Goal: Task Accomplishment & Management: Use online tool/utility

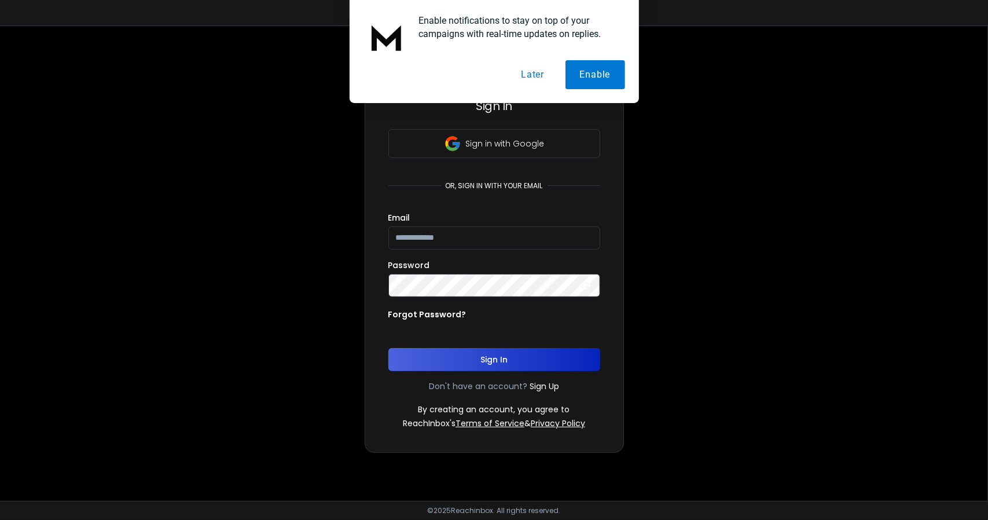
click at [534, 78] on button "Later" at bounding box center [532, 74] width 52 height 29
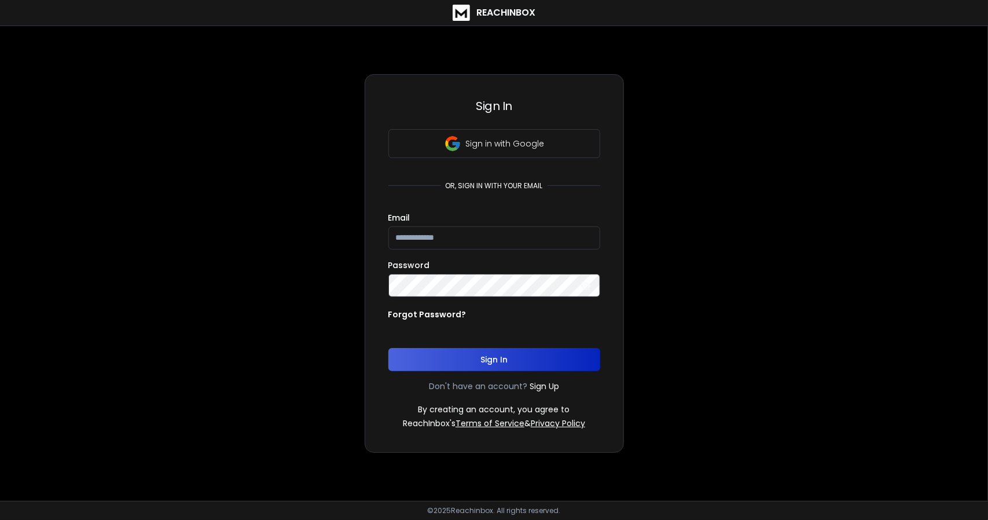
type input "**********"
click at [472, 351] on button "Sign In" at bounding box center [494, 359] width 212 height 23
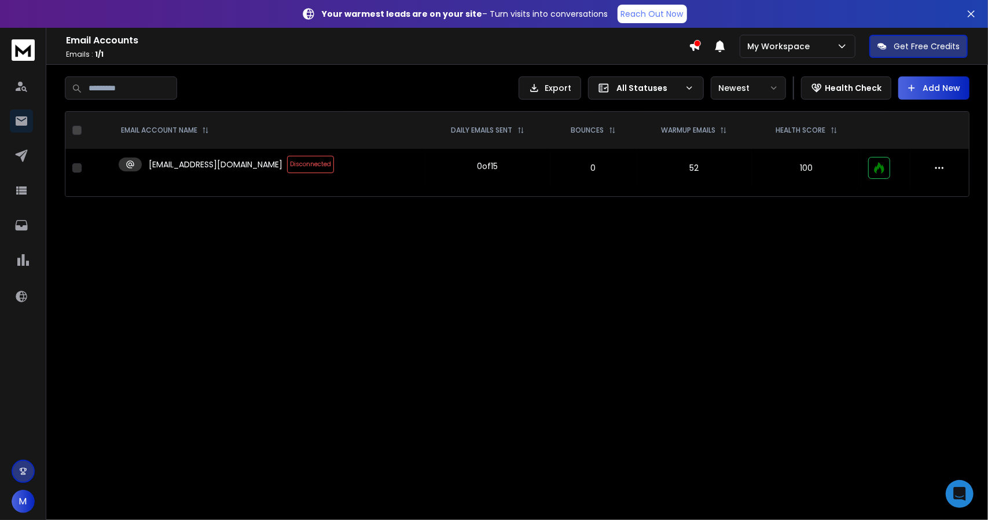
click at [207, 164] on p "[EMAIL_ADDRESS][DOMAIN_NAME]" at bounding box center [216, 165] width 134 height 12
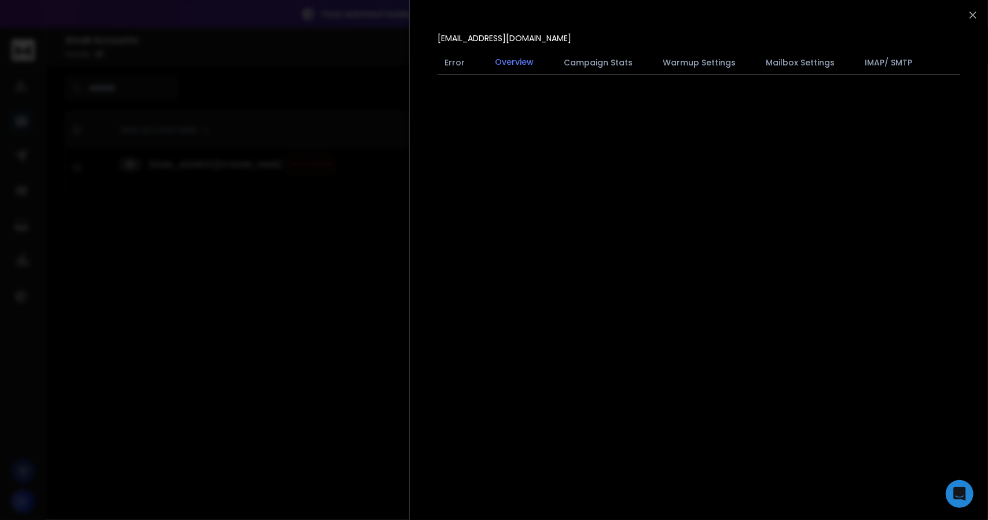
click at [317, 163] on div at bounding box center [494, 260] width 988 height 520
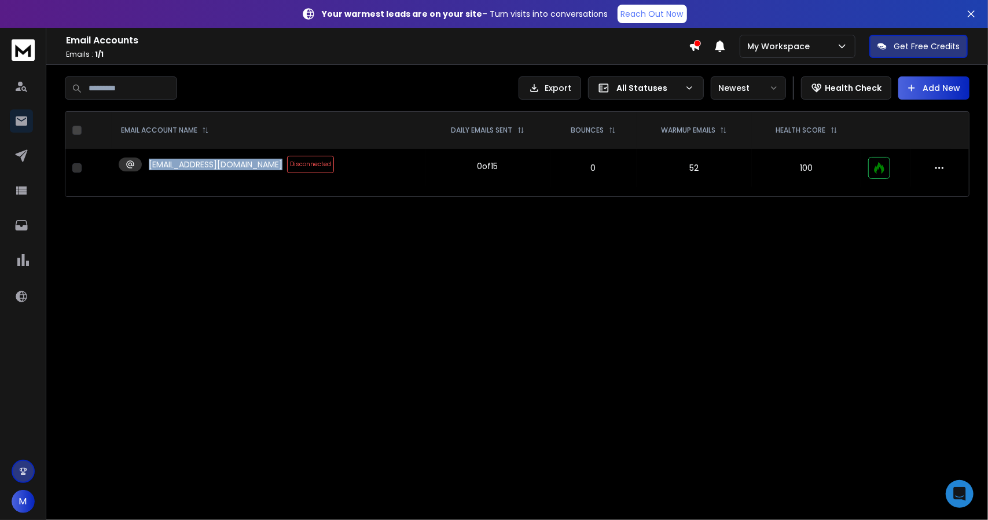
drag, startPoint x: 117, startPoint y: 167, endPoint x: 271, endPoint y: 174, distance: 154.7
click at [271, 174] on td "[EMAIL_ADDRESS][DOMAIN_NAME] Disconnected" at bounding box center [269, 168] width 314 height 38
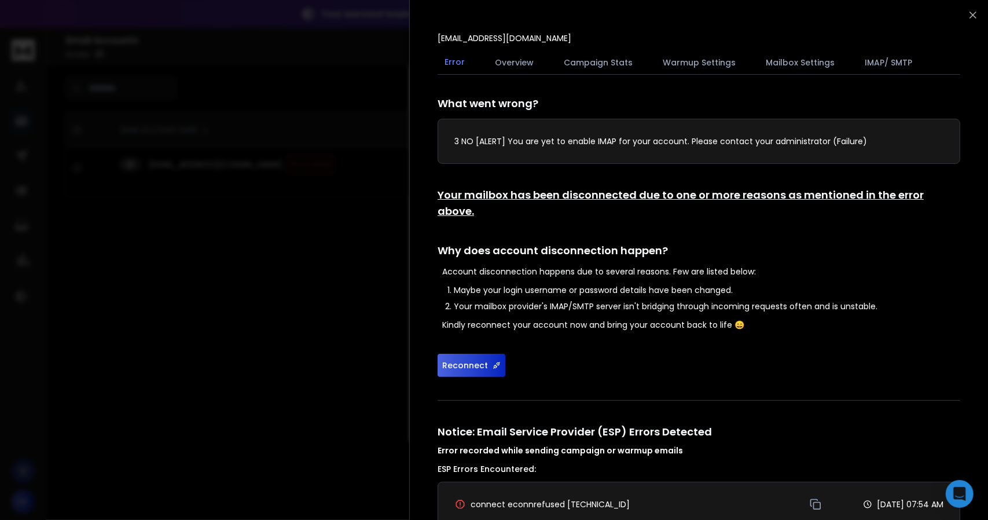
click at [256, 188] on div at bounding box center [494, 260] width 988 height 520
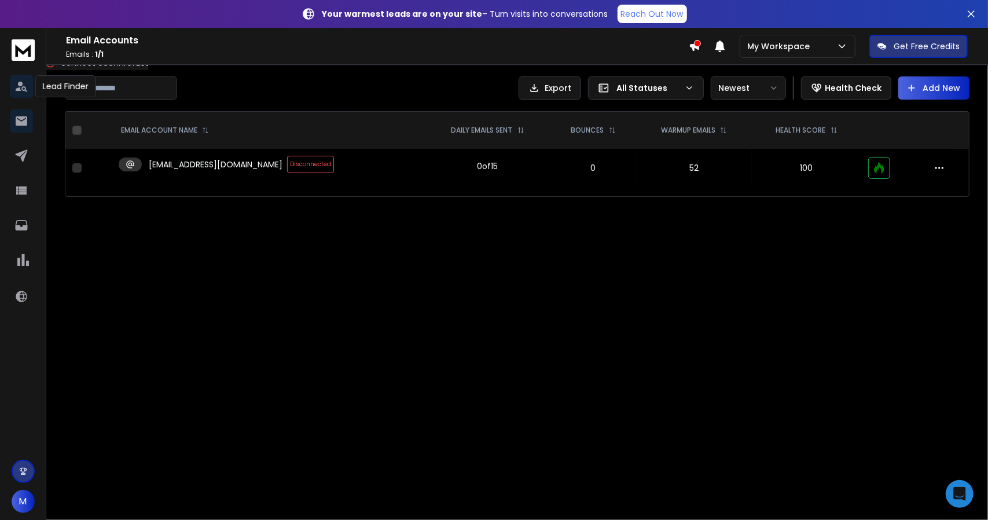
click at [28, 86] on link at bounding box center [21, 86] width 23 height 23
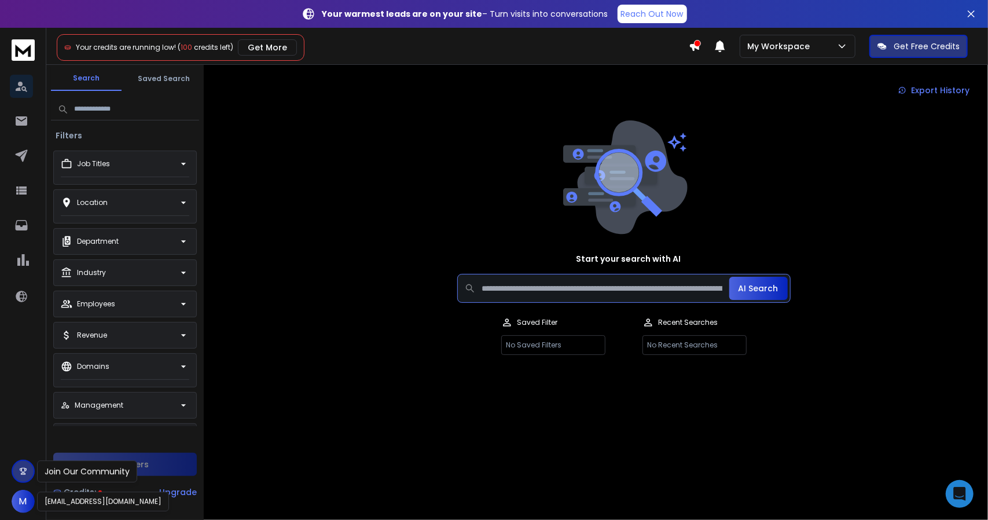
click at [21, 503] on span "M" at bounding box center [23, 501] width 23 height 23
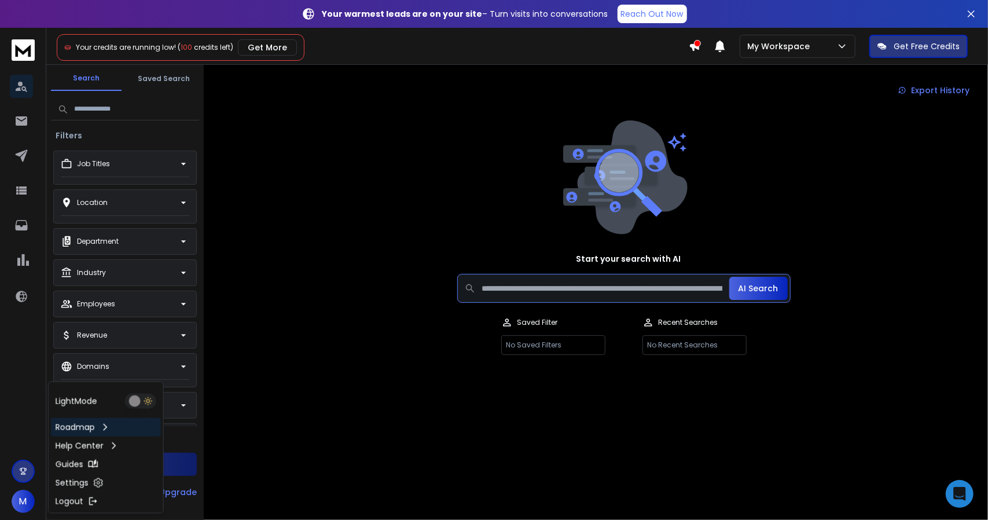
click at [25, 341] on div "M" at bounding box center [23, 276] width 46 height 496
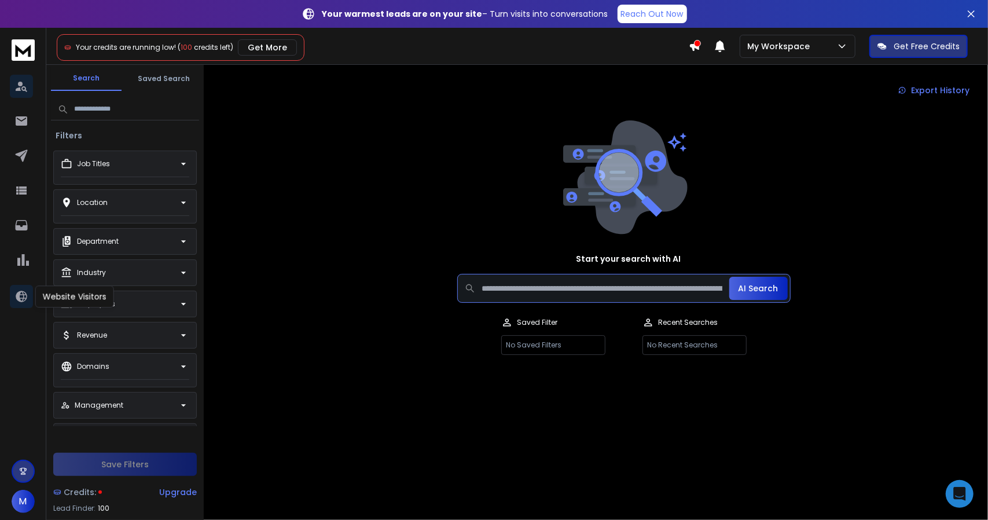
click at [27, 296] on icon at bounding box center [22, 296] width 12 height 12
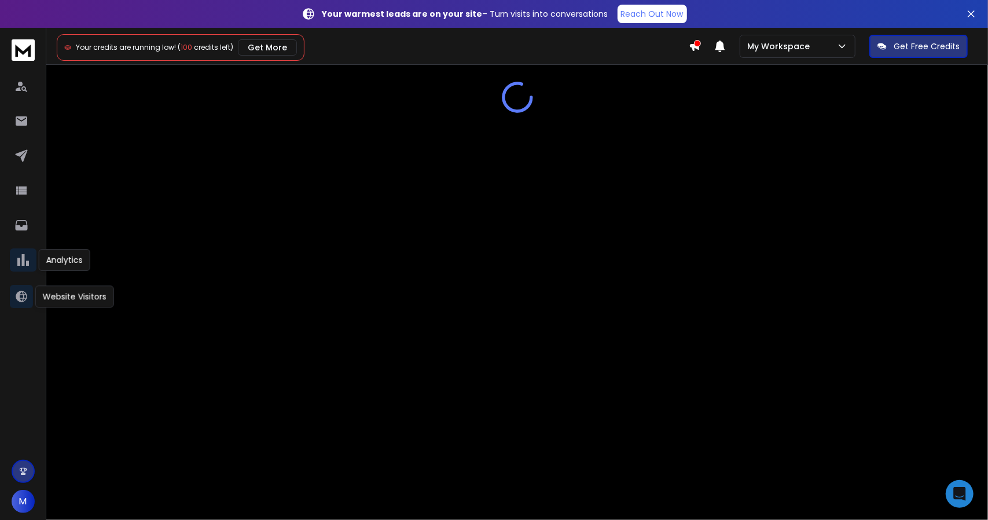
click at [29, 260] on icon at bounding box center [22, 259] width 17 height 17
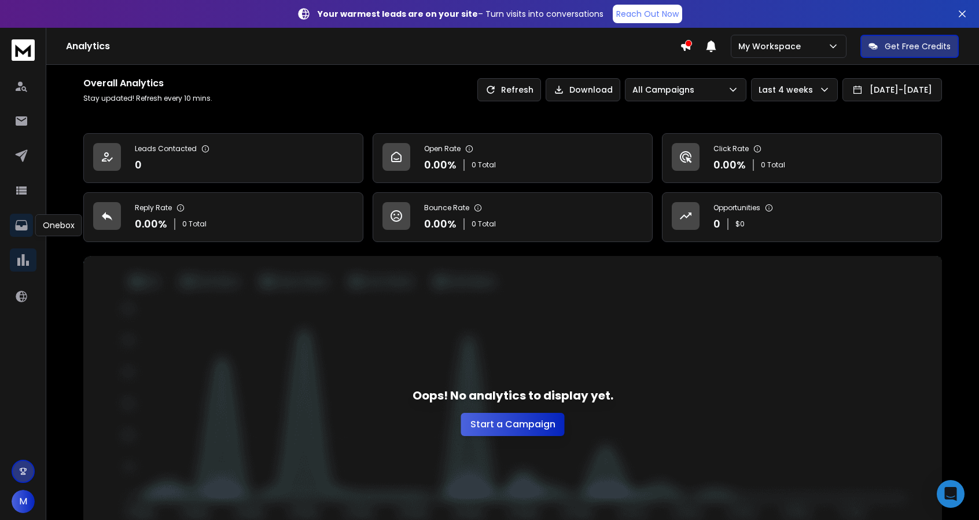
click at [31, 224] on link at bounding box center [21, 225] width 23 height 23
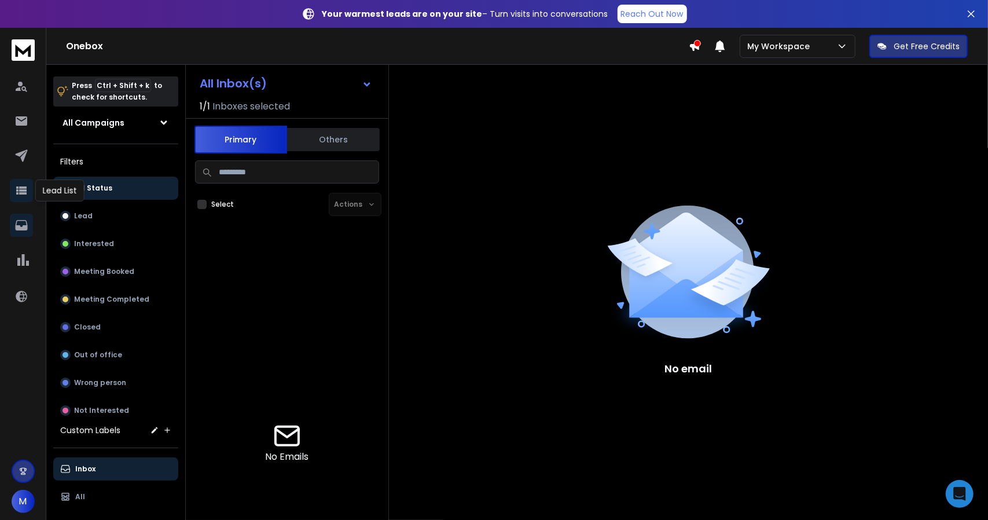
click at [21, 180] on link at bounding box center [21, 190] width 23 height 23
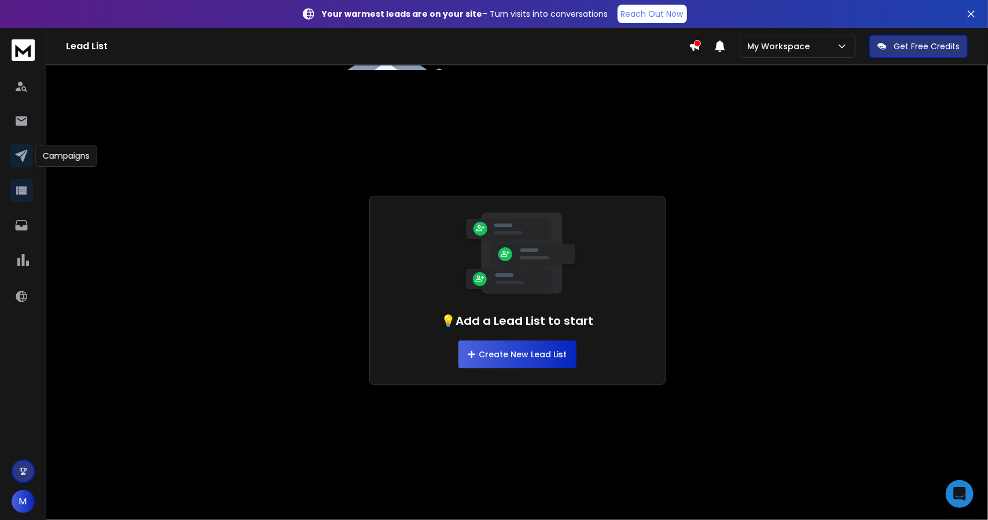
click at [25, 147] on link at bounding box center [21, 155] width 23 height 23
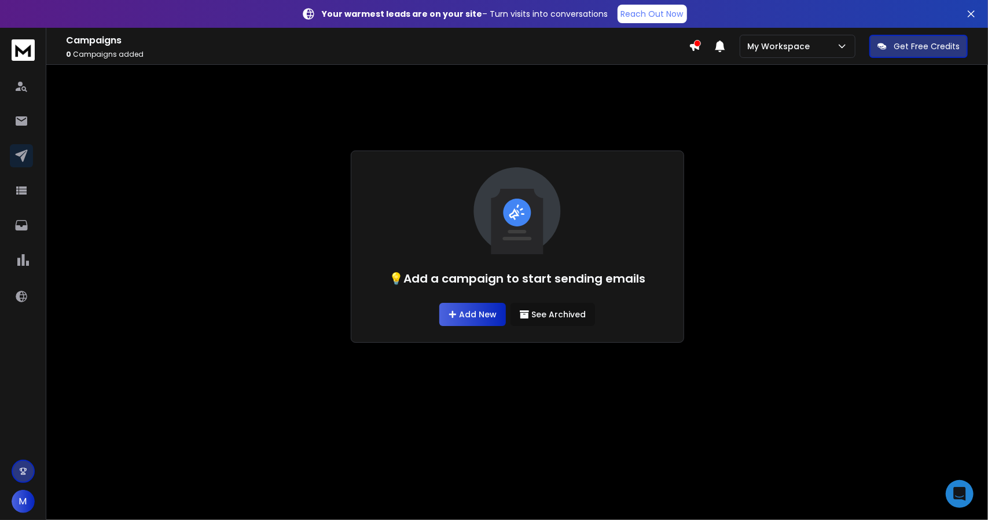
click at [444, 275] on h1 "💡Add a campaign to start sending emails" at bounding box center [517, 278] width 256 height 16
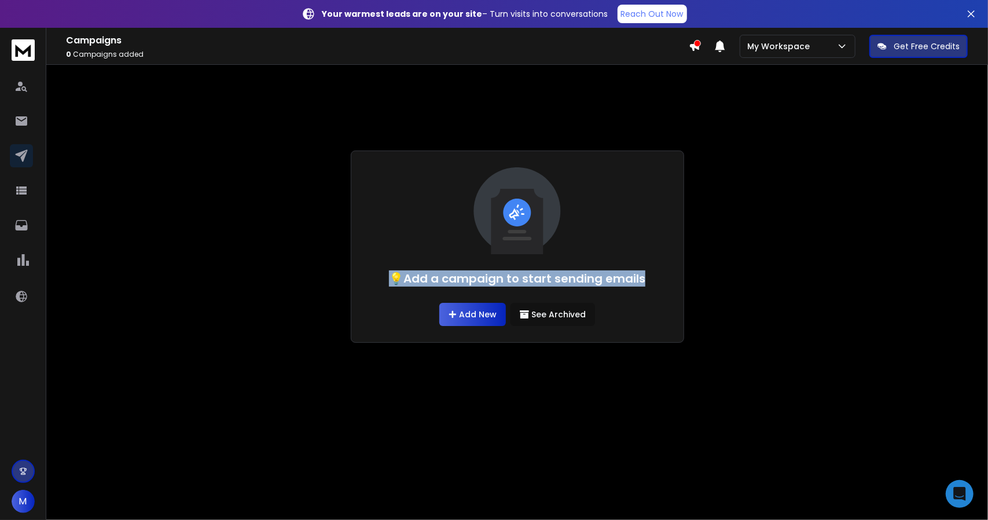
click at [444, 275] on h1 "💡Add a campaign to start sending emails" at bounding box center [517, 278] width 256 height 16
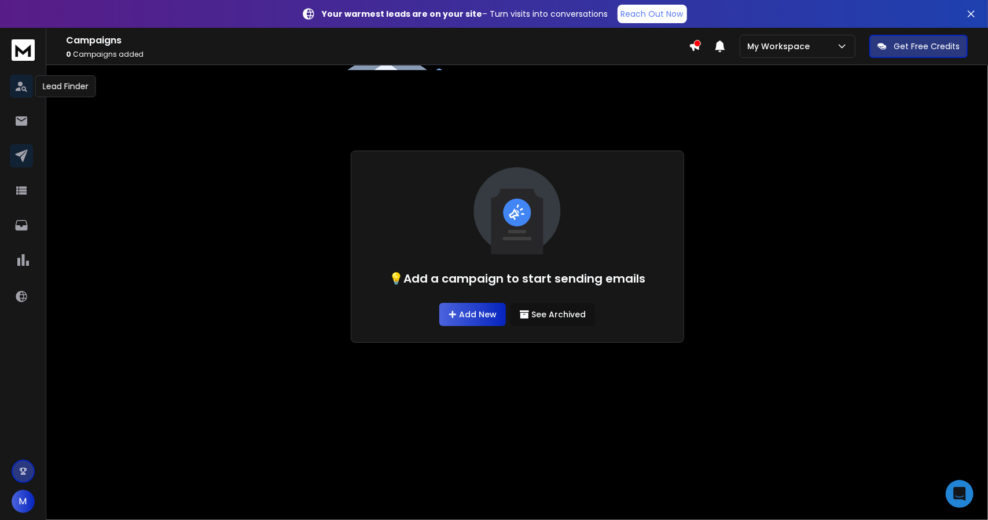
click at [31, 80] on link at bounding box center [21, 86] width 23 height 23
